Goal: Check status: Check status

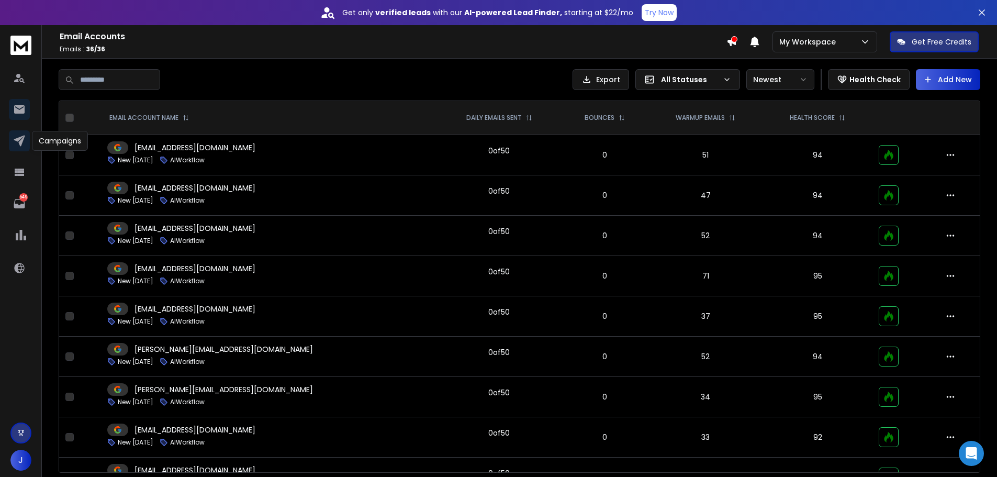
click at [22, 138] on icon at bounding box center [19, 140] width 13 height 13
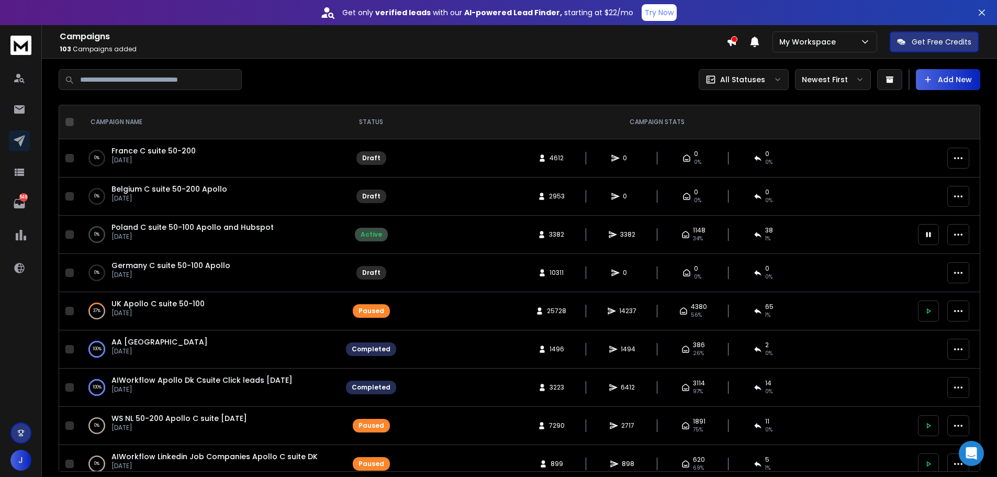
click at [213, 225] on span "Poland C suite 50-100 Apollo and Hubspot" at bounding box center [192, 227] width 162 height 10
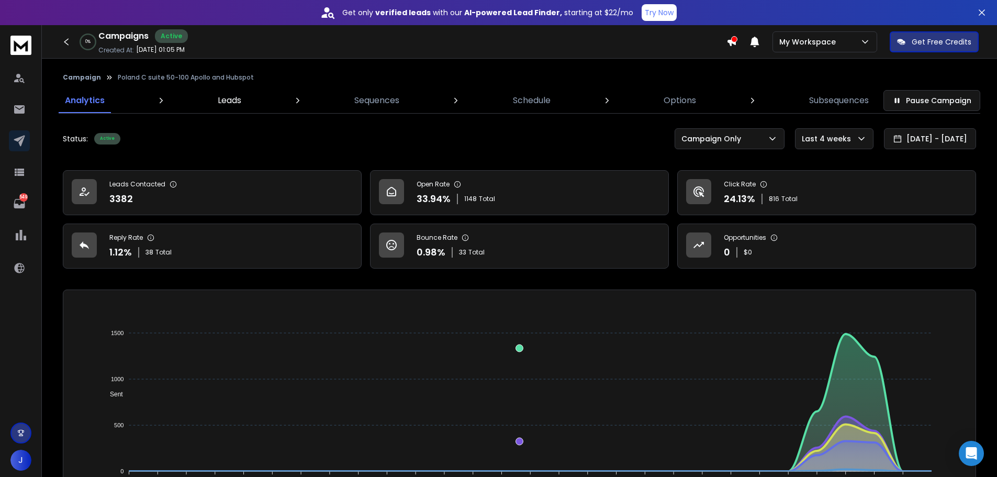
click at [233, 101] on p "Leads" at bounding box center [230, 100] width 24 height 13
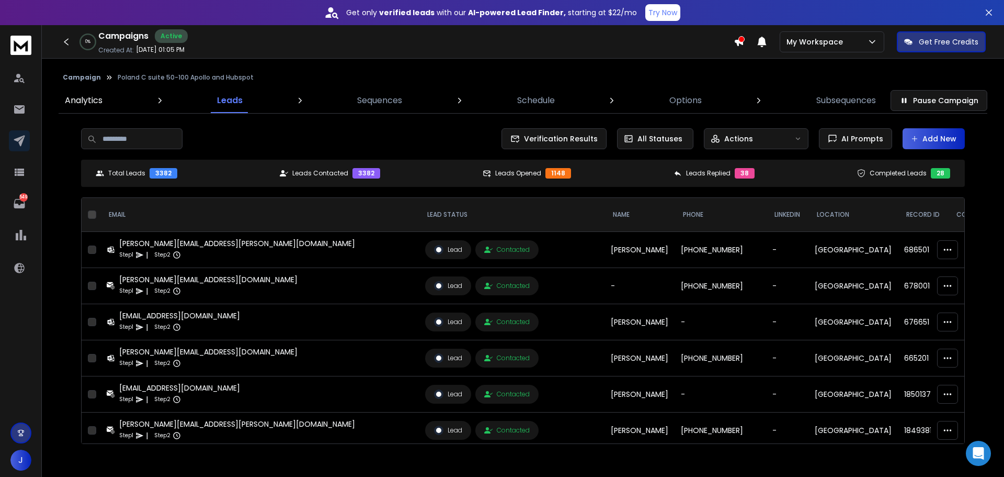
click at [90, 103] on p "Analytics" at bounding box center [84, 100] width 38 height 13
